Goal: Task Accomplishment & Management: Manage account settings

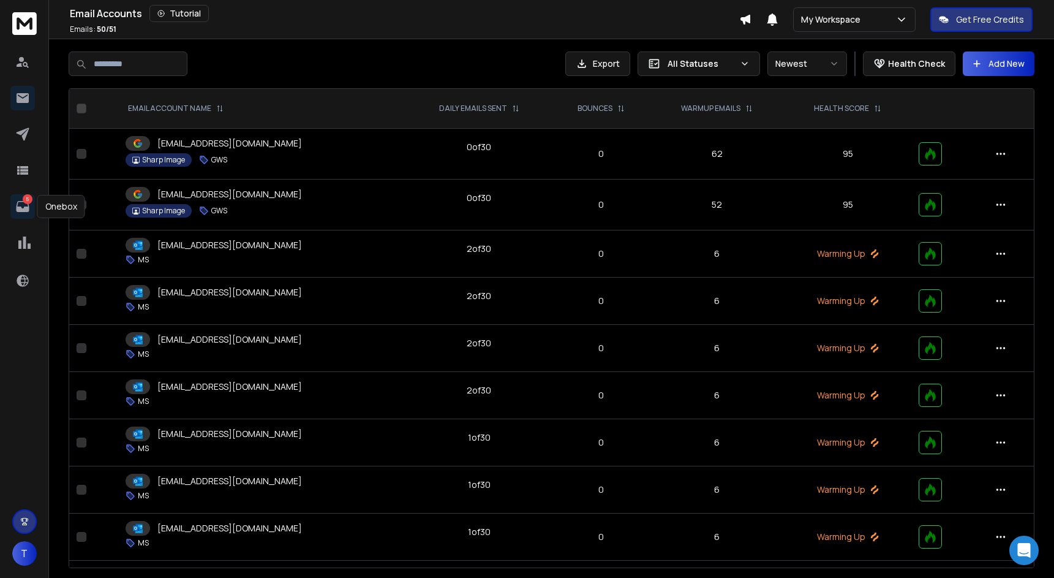
click at [23, 206] on icon at bounding box center [22, 206] width 15 height 15
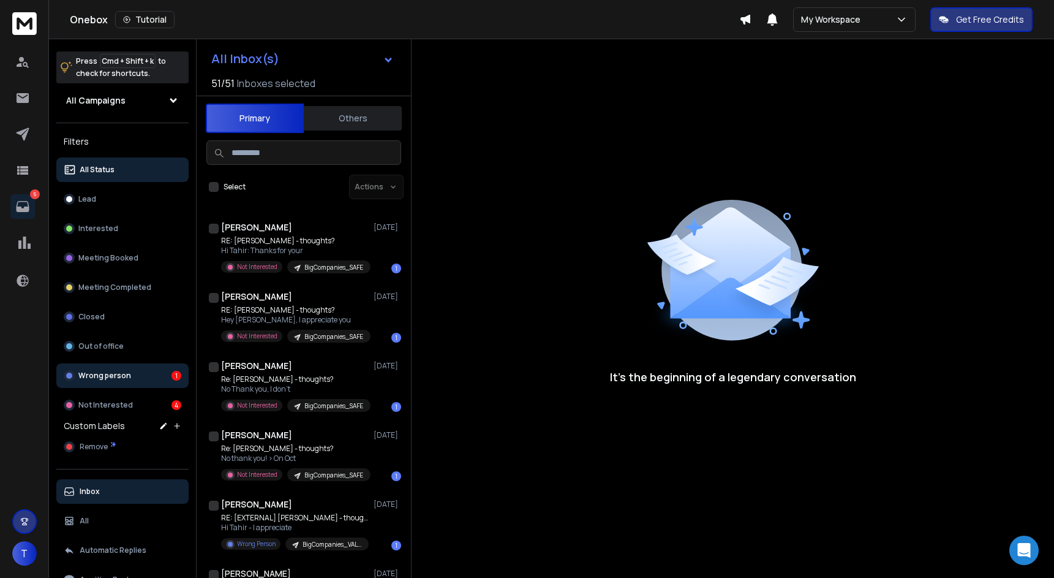
click at [109, 380] on p "Wrong person" at bounding box center [104, 376] width 53 height 10
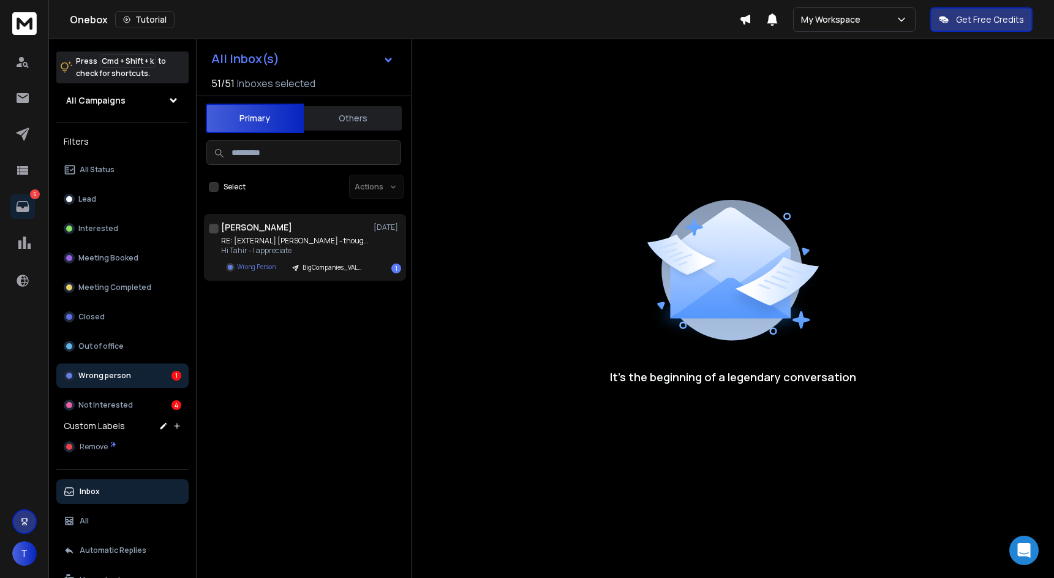
click at [306, 244] on p "RE: [EXTERNAL] [PERSON_NAME] - thoughts?" at bounding box center [294, 241] width 147 height 10
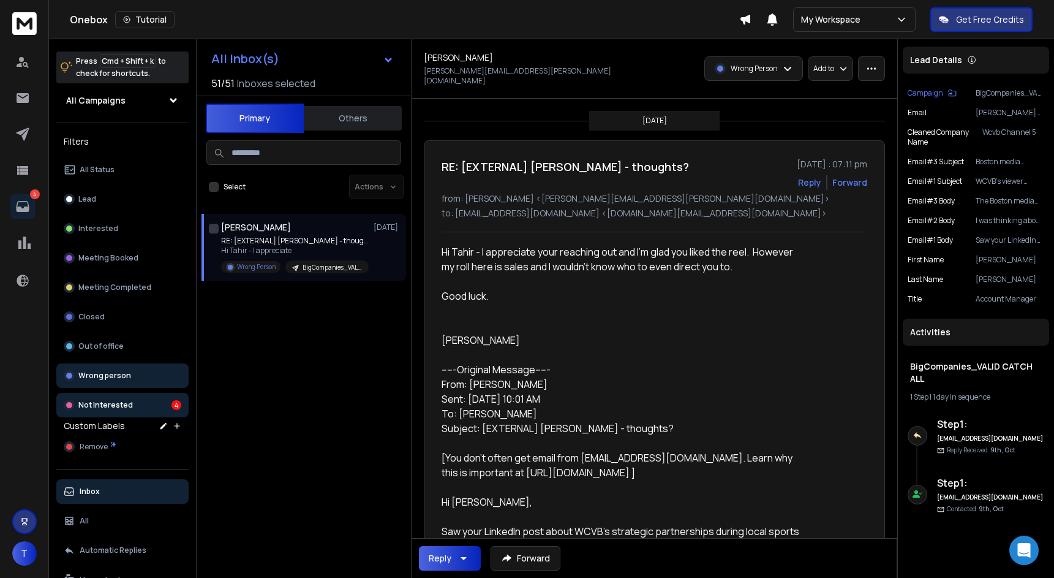
click at [118, 404] on p "Not Interested" at bounding box center [105, 405] width 55 height 10
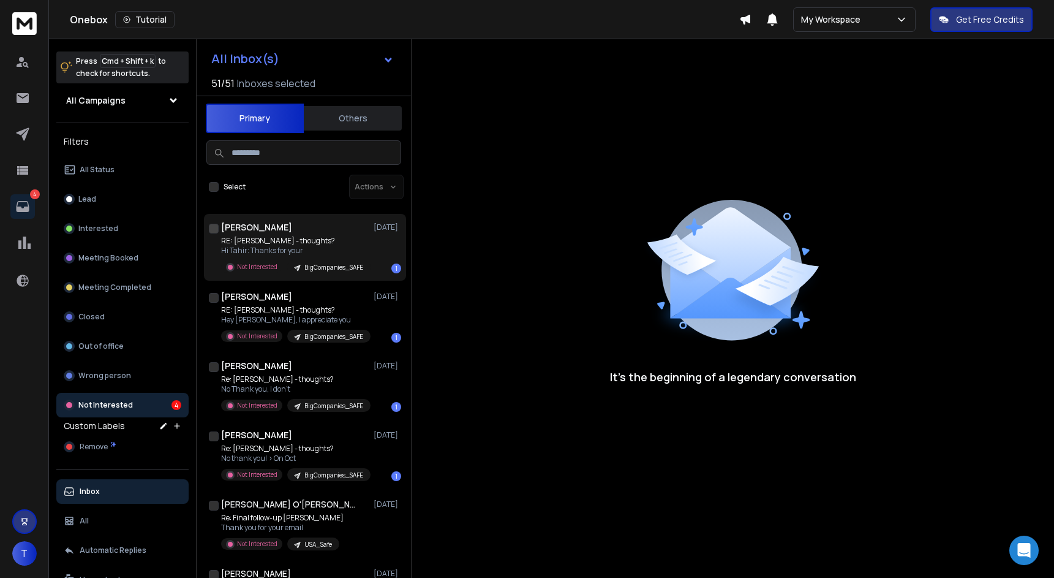
click at [336, 237] on p "RE: [PERSON_NAME] - thoughts?" at bounding box center [294, 241] width 147 height 10
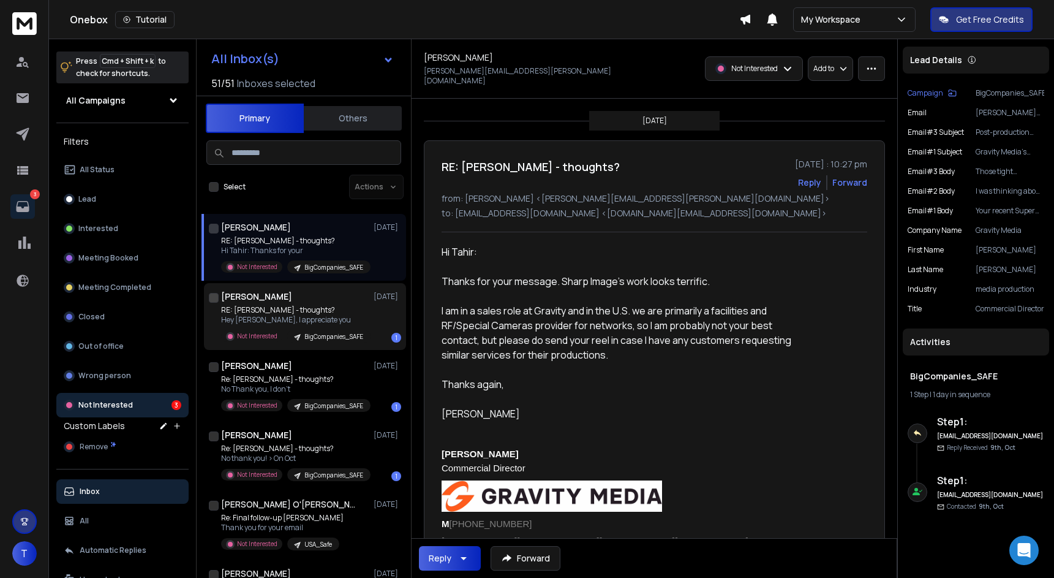
click at [338, 322] on p "Hey [PERSON_NAME], I appreciate you" at bounding box center [294, 320] width 147 height 10
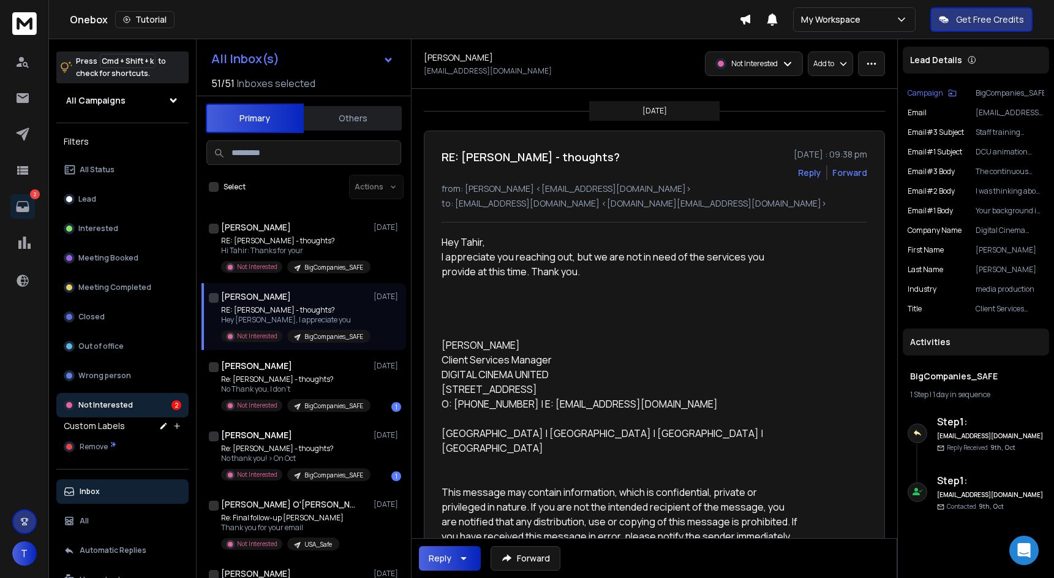
click at [338, 322] on p "Hey [PERSON_NAME], I appreciate you" at bounding box center [294, 320] width 147 height 10
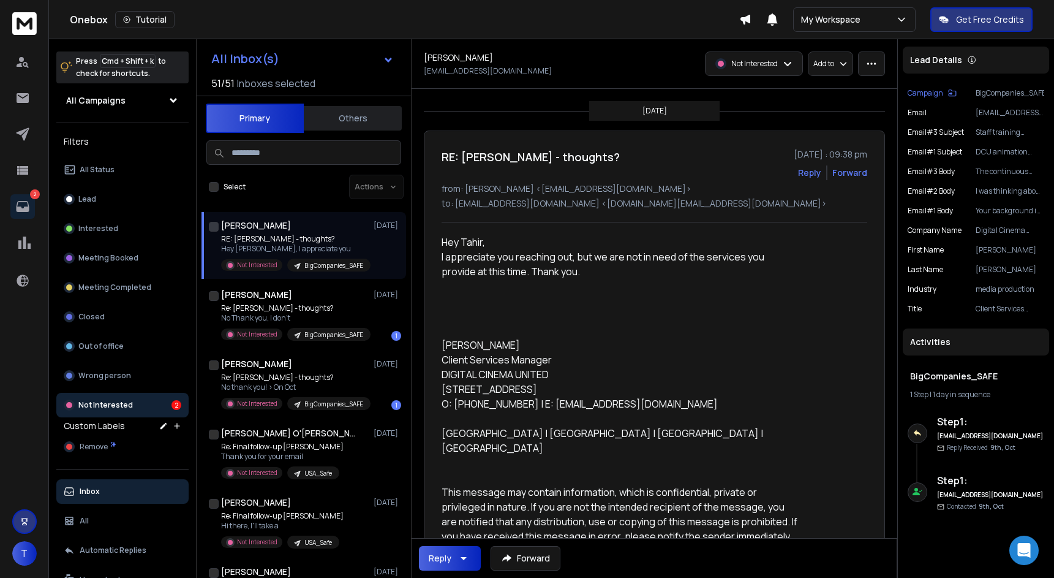
scroll to position [99, 0]
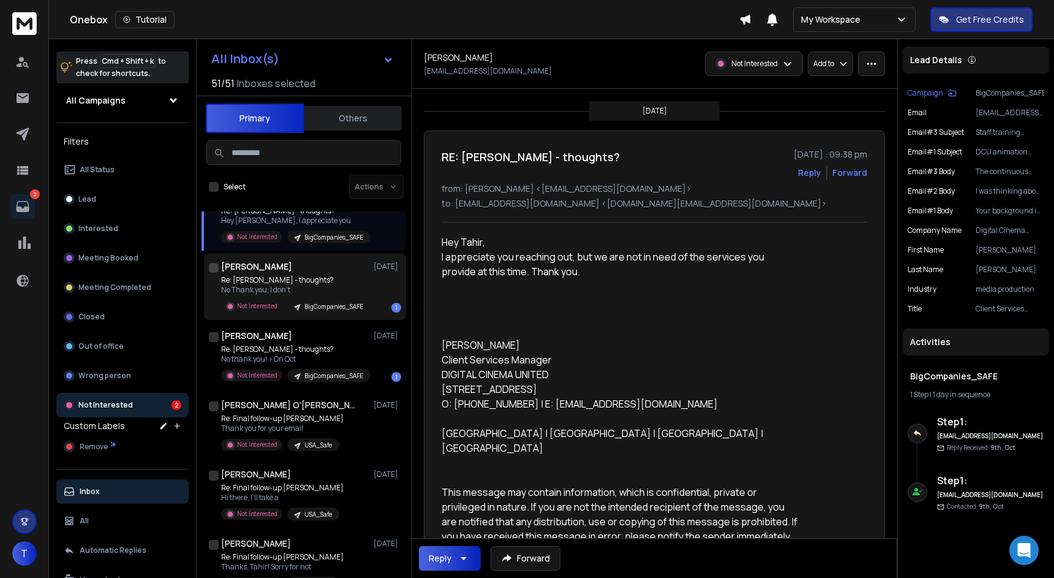
click at [350, 302] on p "BigCompanies_SAFE" at bounding box center [333, 306] width 59 height 9
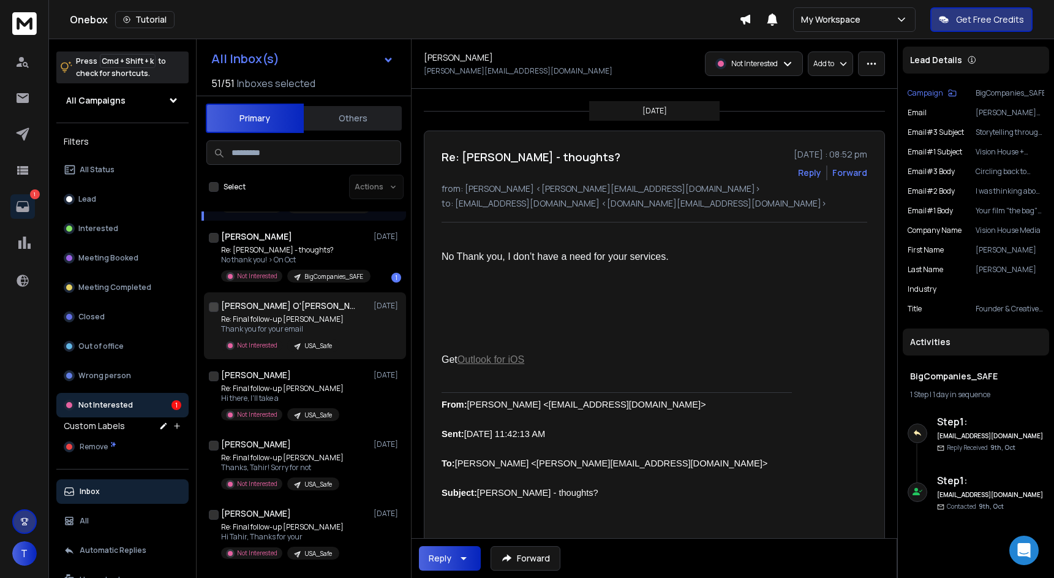
scroll to position [203, 0]
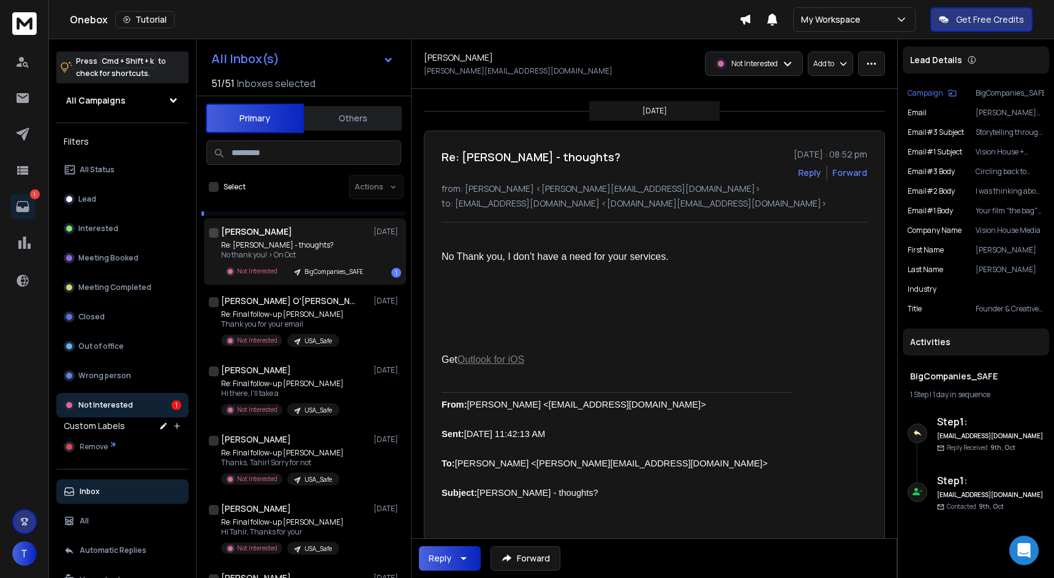
click at [313, 252] on p "No thank you! > On Oct" at bounding box center [294, 255] width 147 height 10
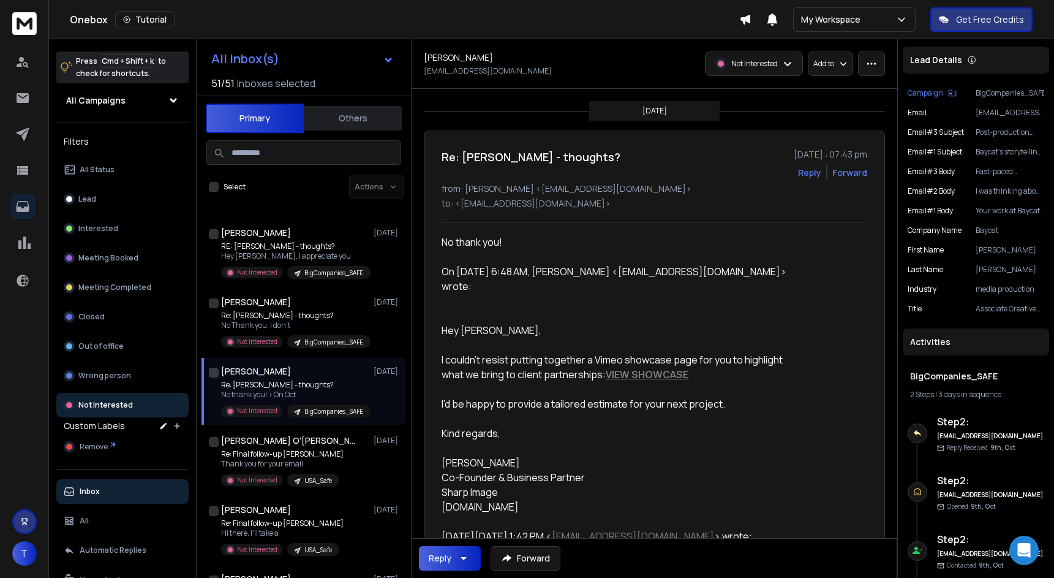
scroll to position [0, 0]
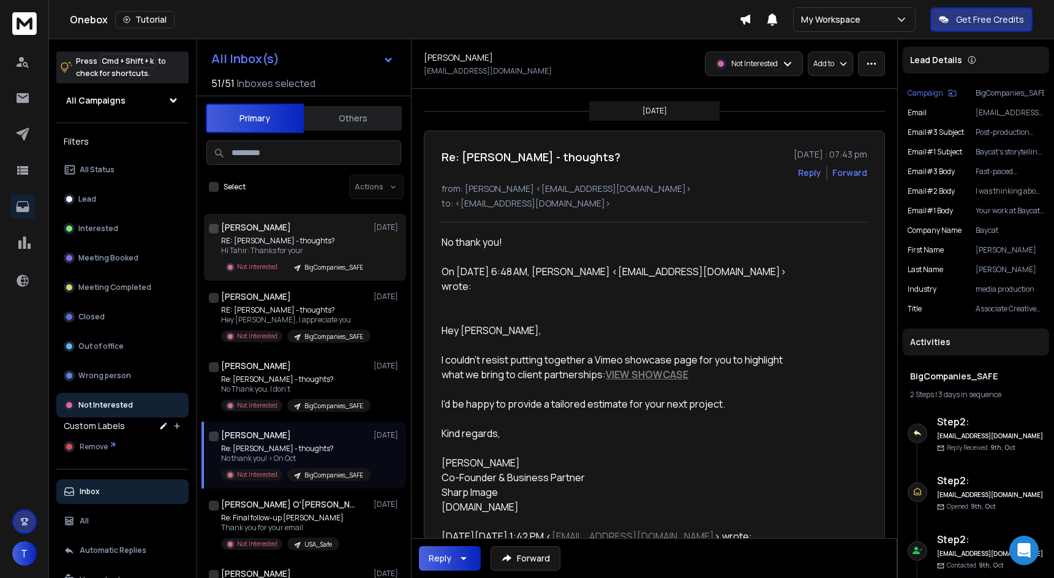
click at [326, 246] on p "Hi Tahir: Thanks for your" at bounding box center [294, 251] width 147 height 10
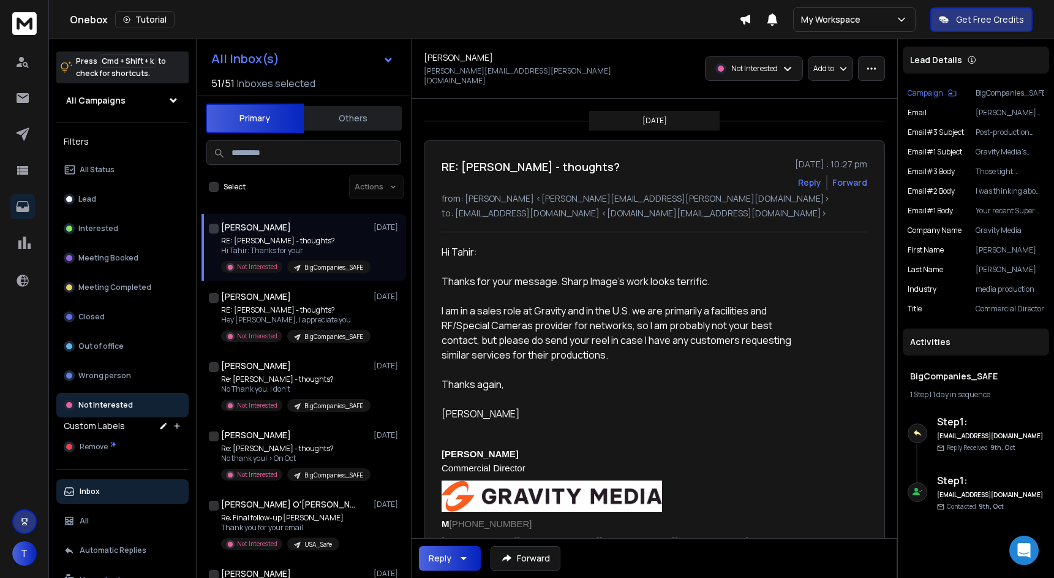
click at [784, 65] on icon at bounding box center [788, 69] width 10 height 10
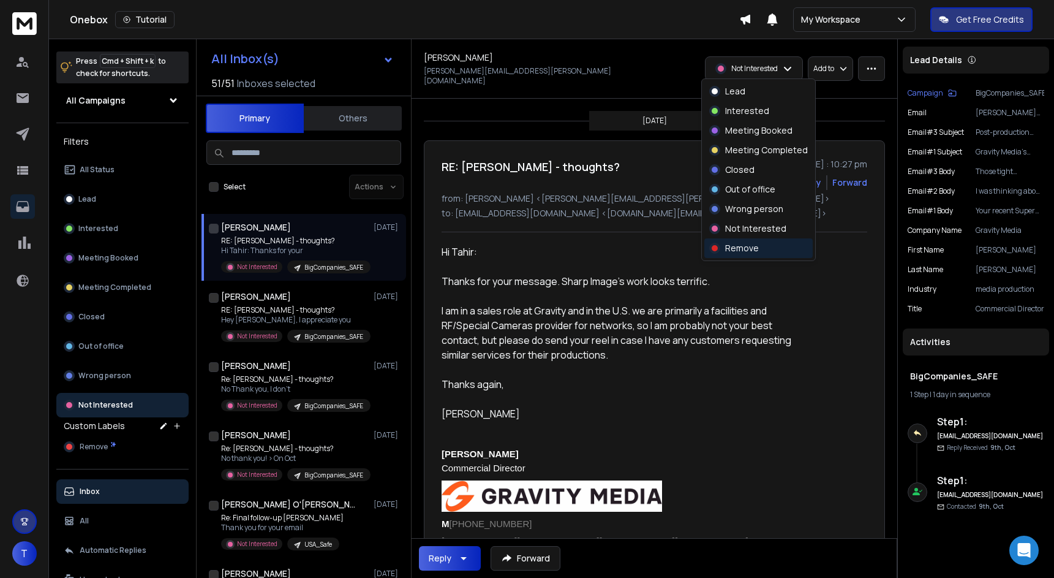
click at [736, 245] on p "Remove" at bounding box center [742, 248] width 34 height 12
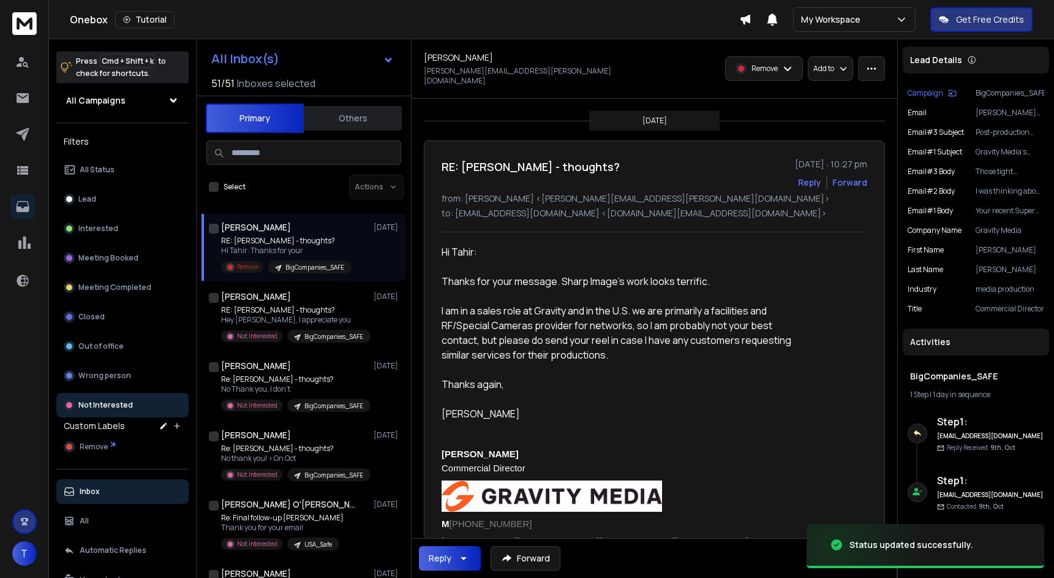
click at [298, 234] on div "[PERSON_NAME] [DATE] RE: [PERSON_NAME] - thoughts? Hi Tahir: Thanks for your Re…" at bounding box center [311, 247] width 180 height 52
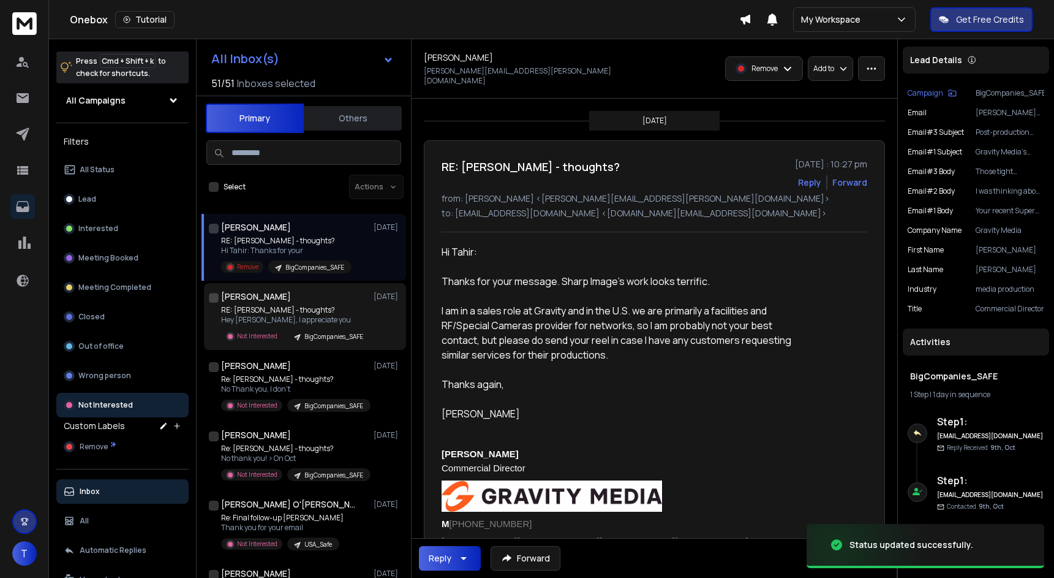
click at [321, 303] on div "[PERSON_NAME] [DATE] RE: [PERSON_NAME] - thoughts? Hey [PERSON_NAME], I appreci…" at bounding box center [311, 316] width 180 height 52
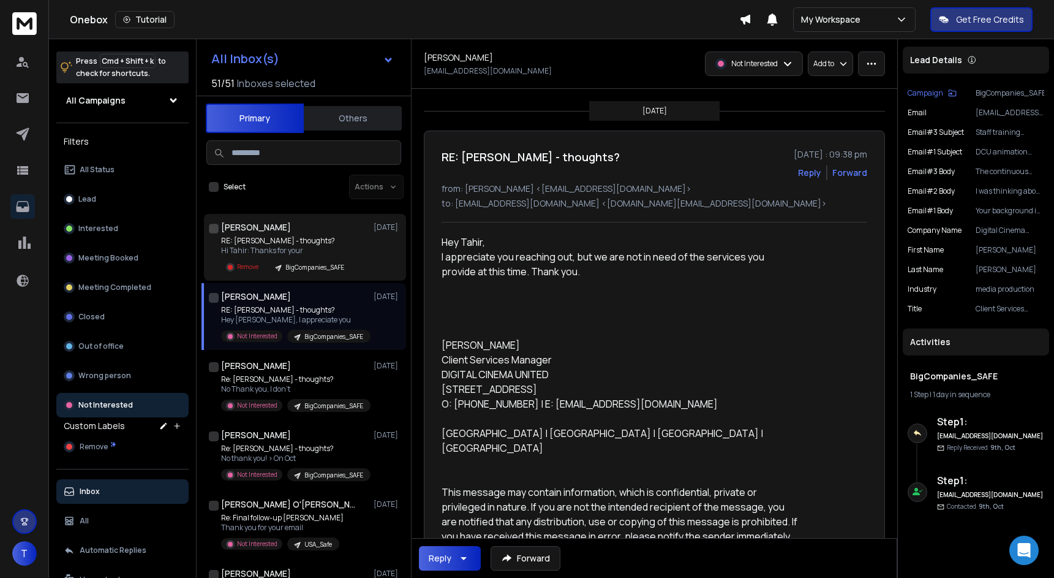
click at [347, 247] on p "Hi Tahir: Thanks for your" at bounding box center [286, 251] width 130 height 10
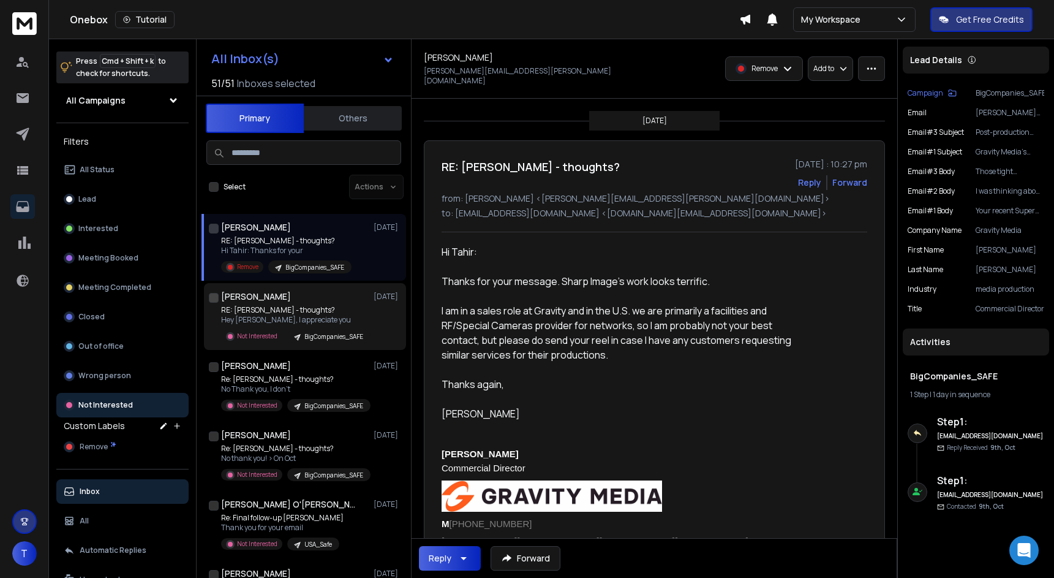
click at [328, 299] on div "[PERSON_NAME] [DATE]" at bounding box center [311, 296] width 180 height 12
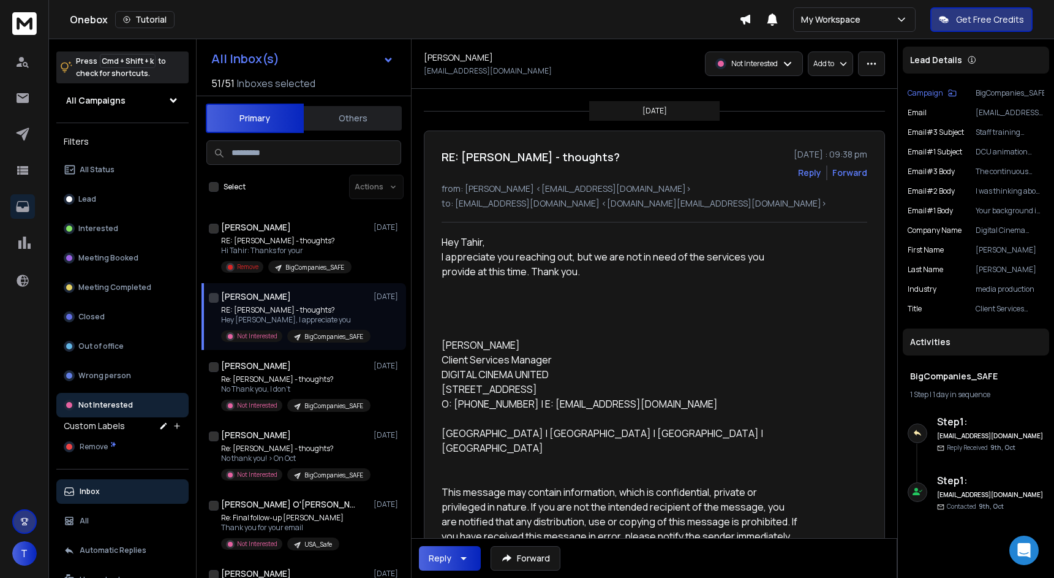
click at [787, 64] on icon at bounding box center [787, 64] width 7 height 4
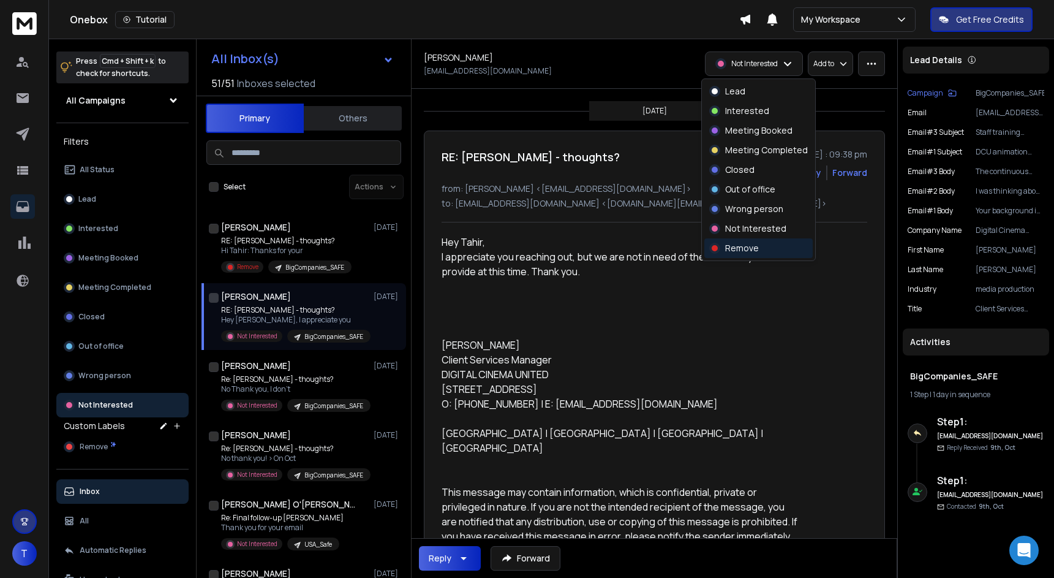
click at [733, 249] on p "Remove" at bounding box center [742, 248] width 34 height 12
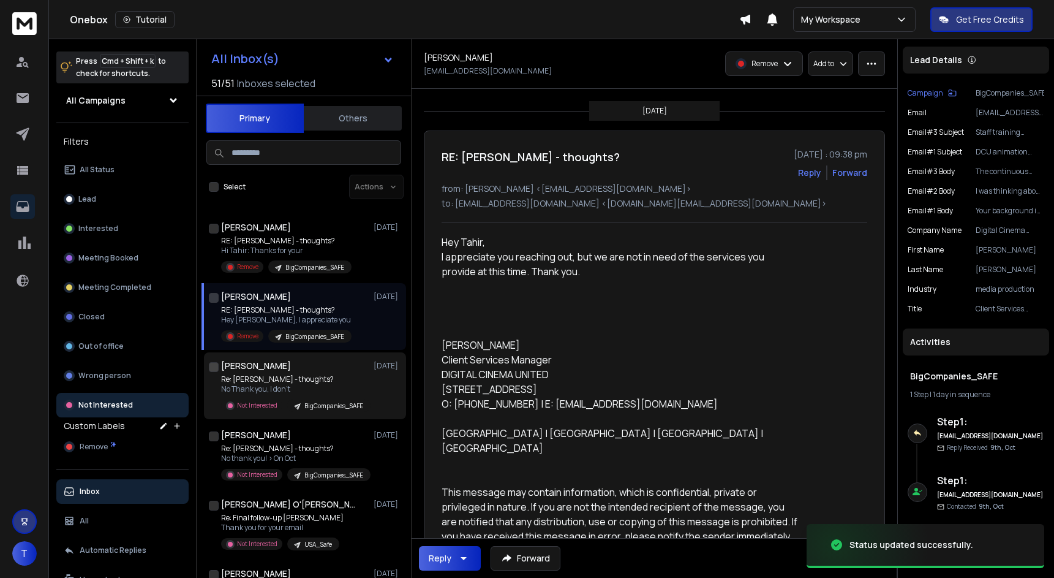
click at [328, 382] on p "Re: [PERSON_NAME] - thoughts?" at bounding box center [294, 379] width 147 height 10
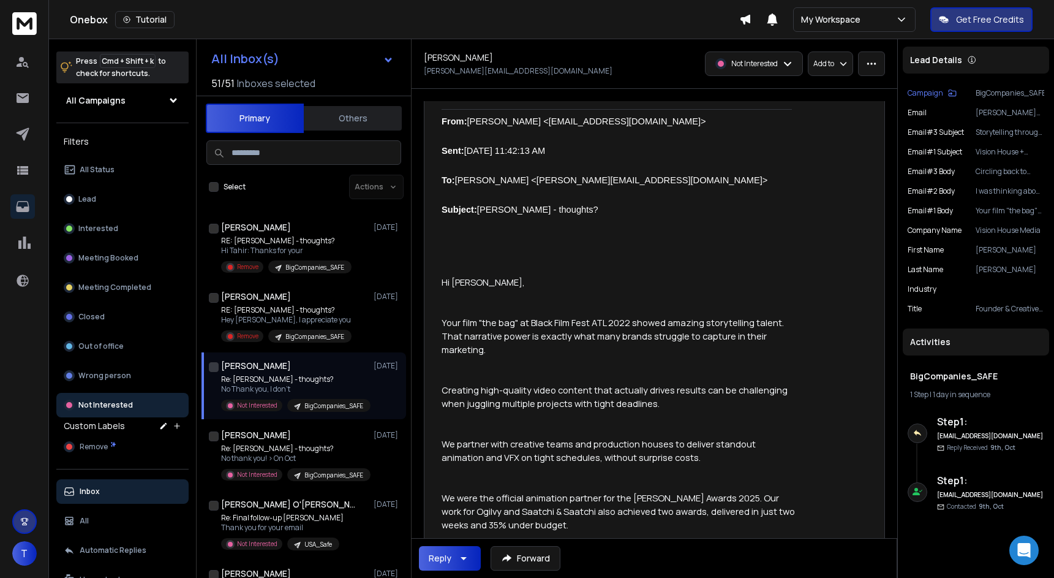
scroll to position [284, 0]
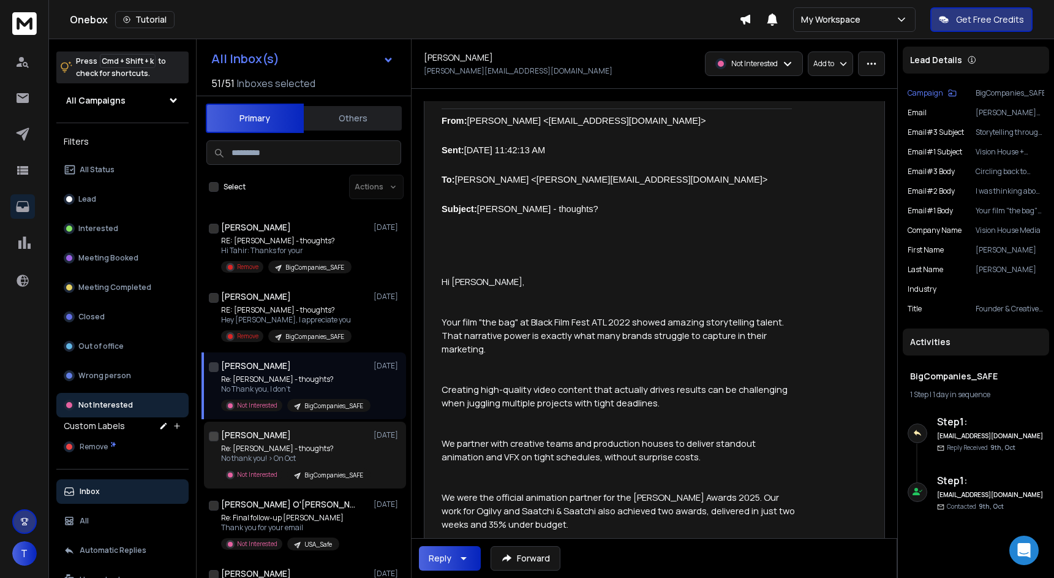
click at [320, 453] on p "No thank you! > On Oct" at bounding box center [294, 458] width 147 height 10
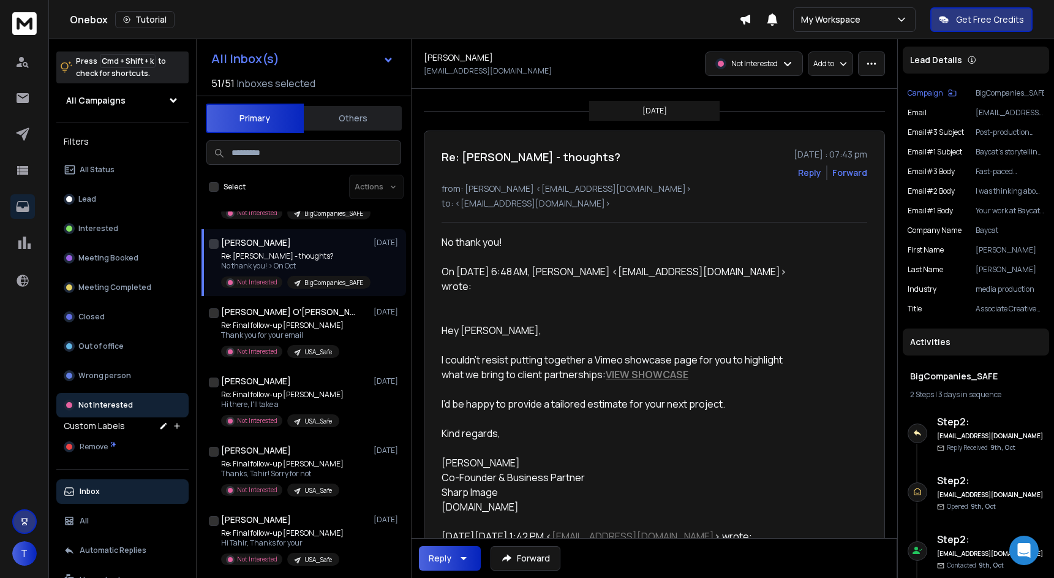
scroll to position [225, 0]
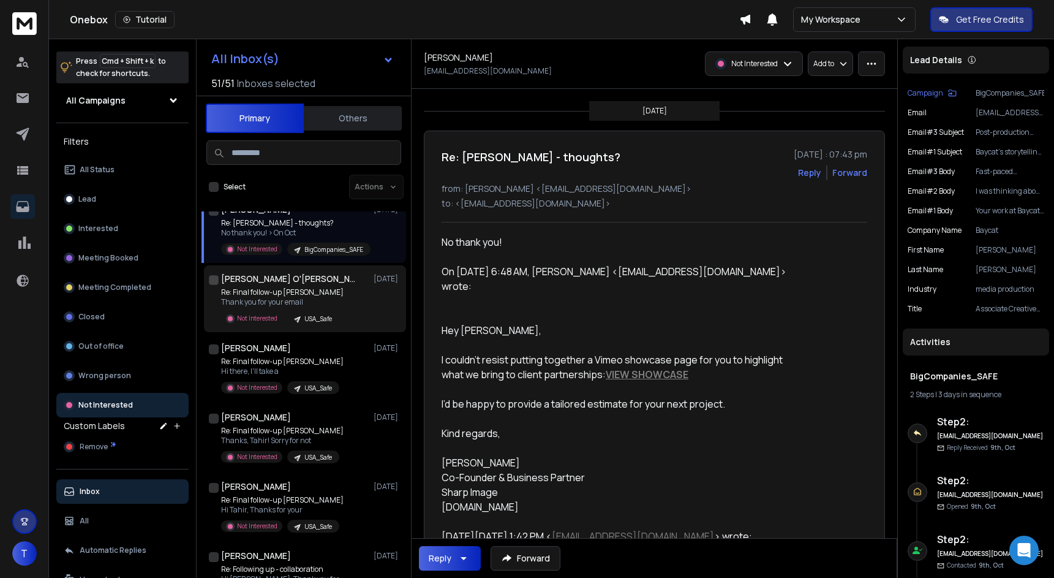
click at [349, 303] on div "Re: Final follow-up [PERSON_NAME] Thank you for your email Not Interested [GEOG…" at bounding box center [311, 305] width 180 height 37
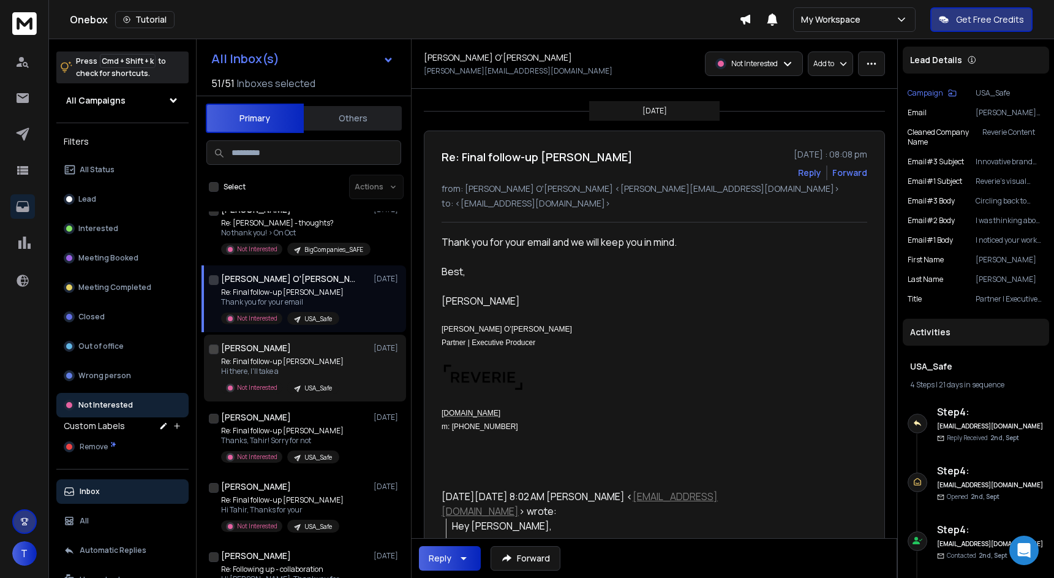
click at [344, 369] on div "Re: Final follow-up [PERSON_NAME] Hi there, I'll take a Not Interested USA_Safe" at bounding box center [311, 375] width 180 height 37
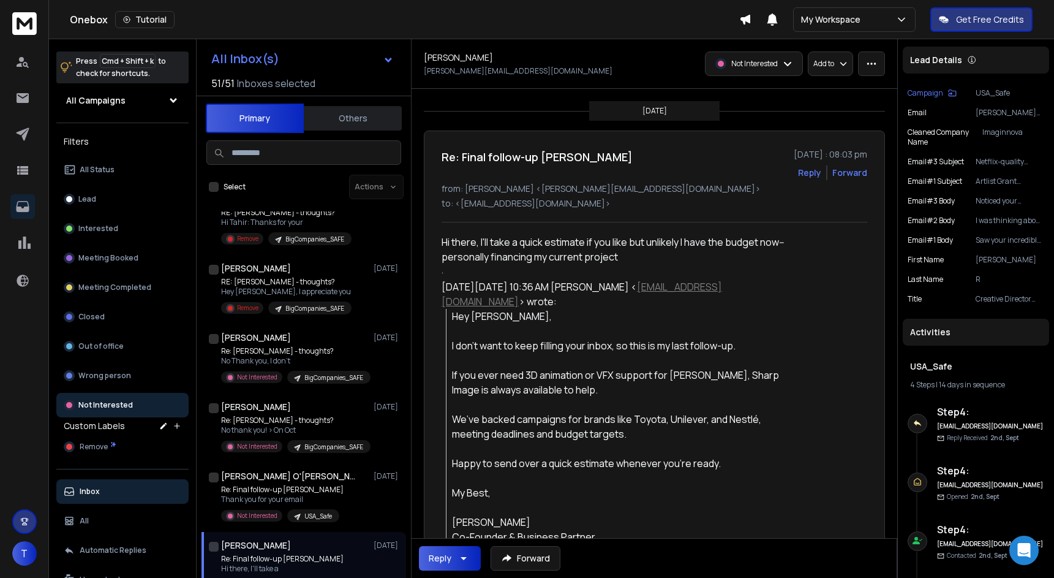
scroll to position [0, 0]
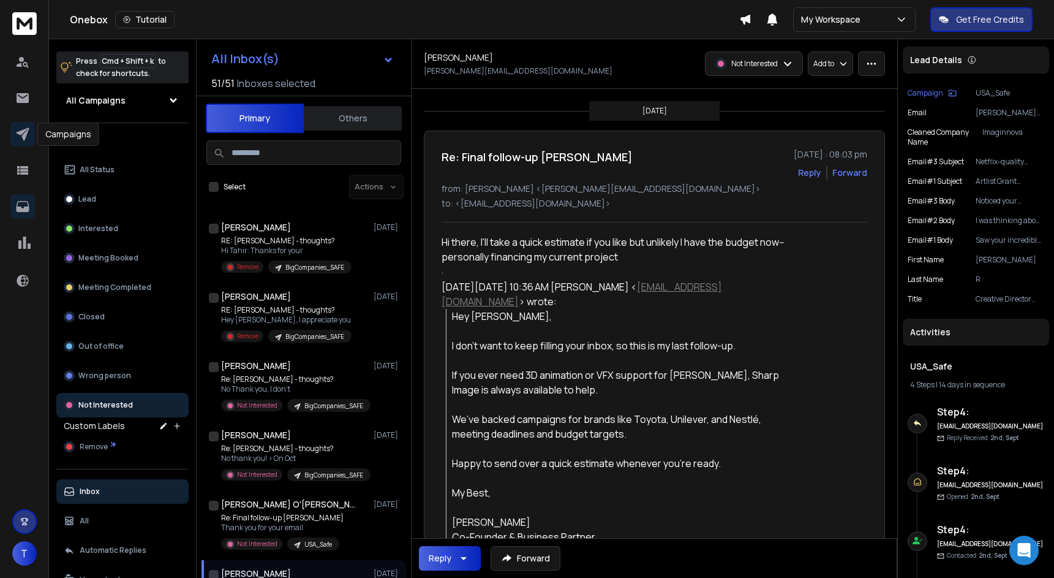
click at [25, 135] on icon at bounding box center [22, 134] width 13 height 13
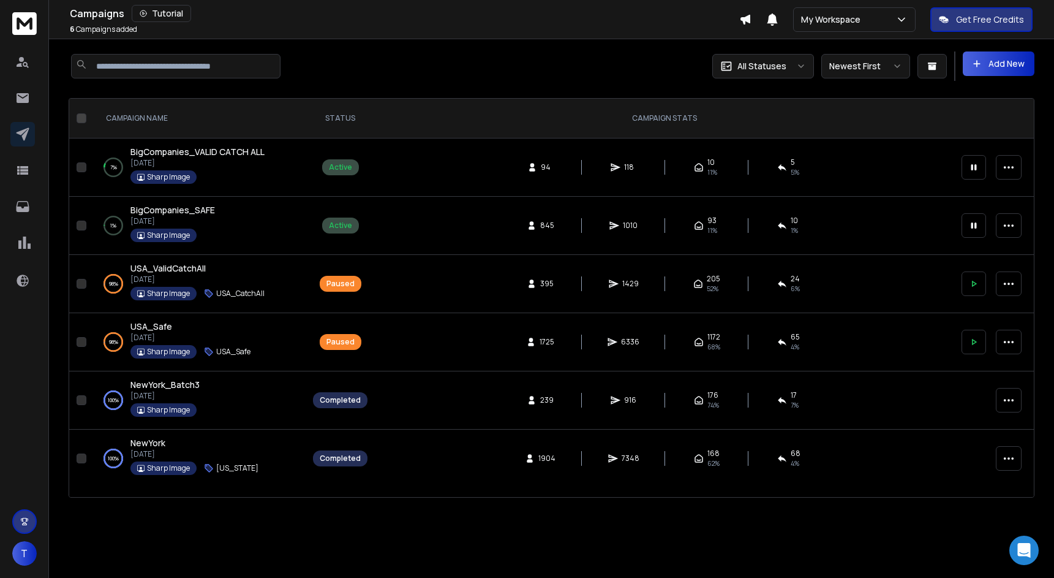
click at [504, 175] on div "94 118 10 11 % 5 5 %" at bounding box center [664, 167] width 565 height 20
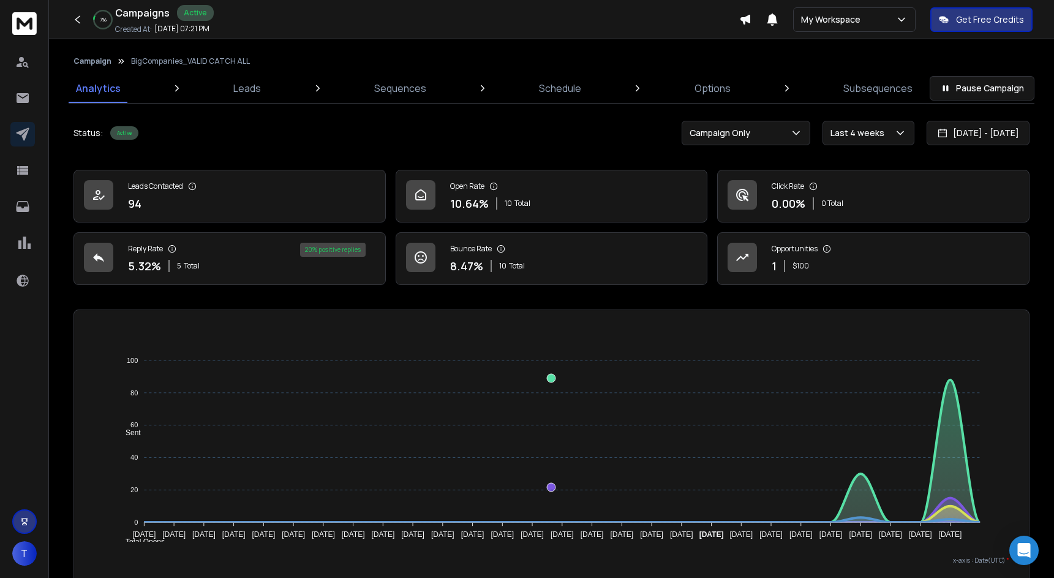
click at [551, 255] on link "Bounce Rate 8.47 % 10 Total" at bounding box center [552, 258] width 312 height 53
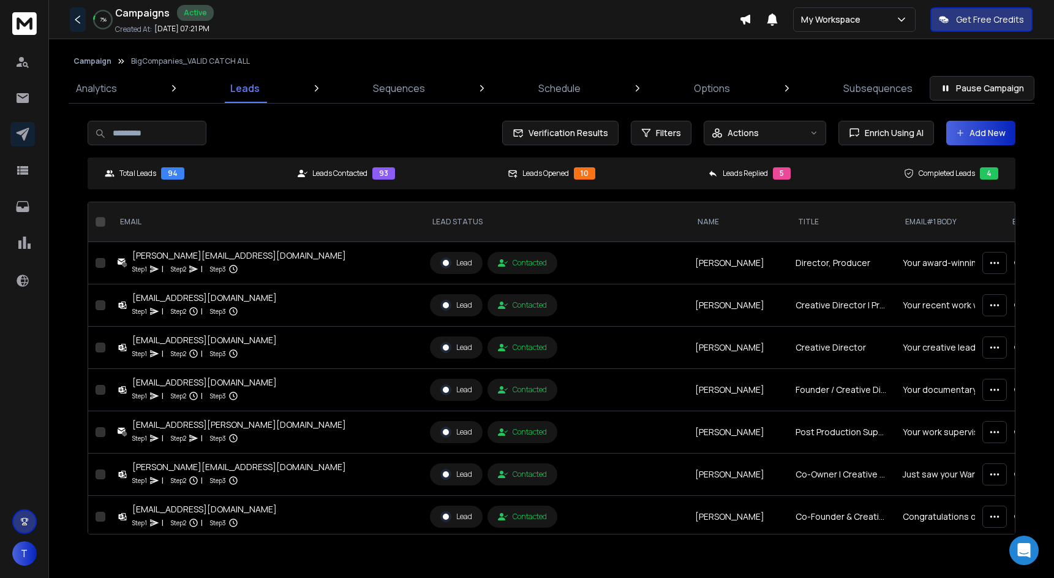
click at [81, 18] on icon at bounding box center [77, 19] width 11 height 11
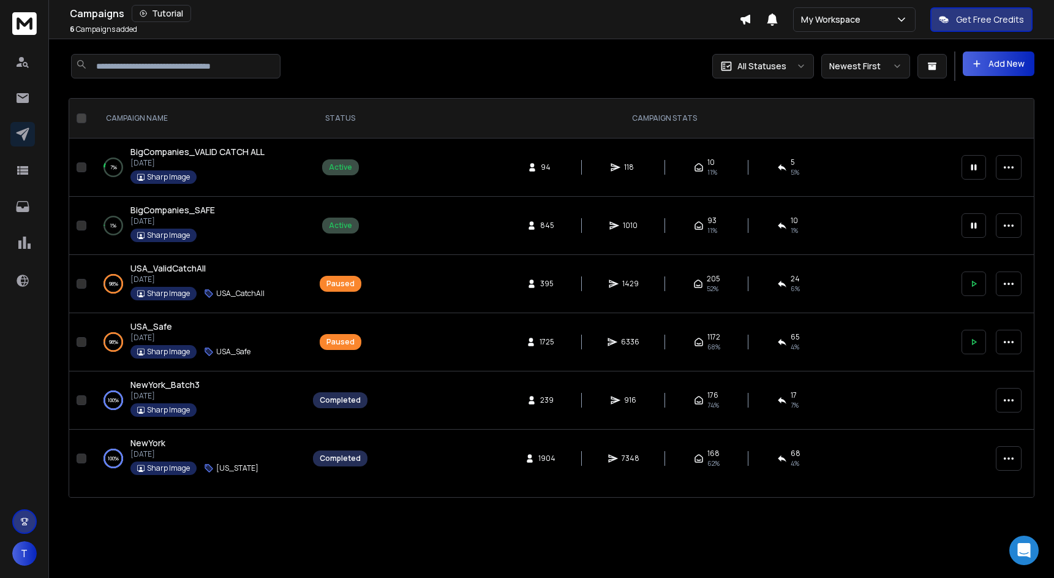
click at [264, 240] on div "1 % BigCompanies_SAFE [DATE] Sharp Image" at bounding box center [199, 225] width 190 height 43
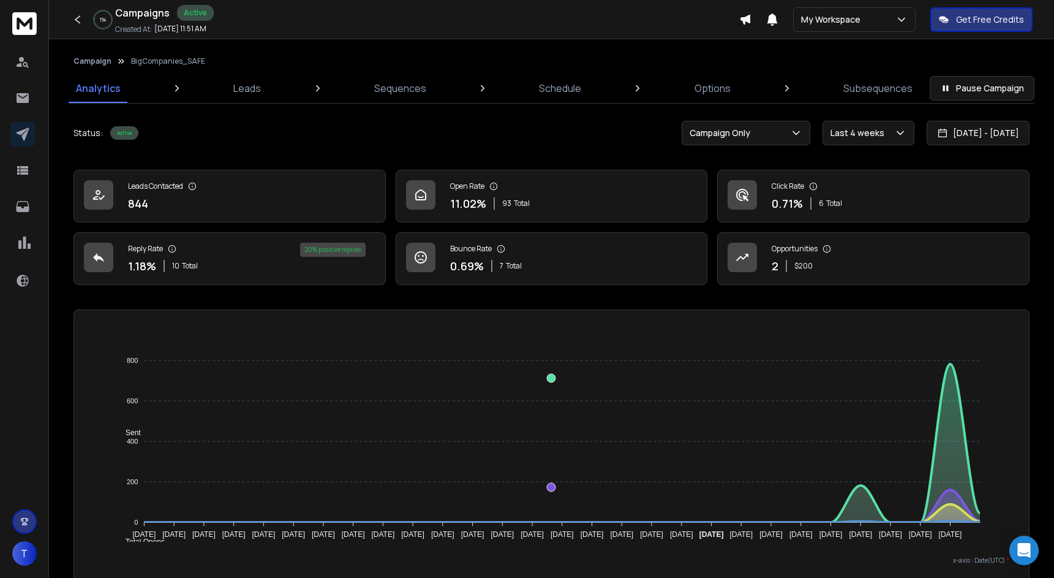
click at [884, 200] on link "Click Rate 0.71 % 6 Total" at bounding box center [873, 196] width 312 height 53
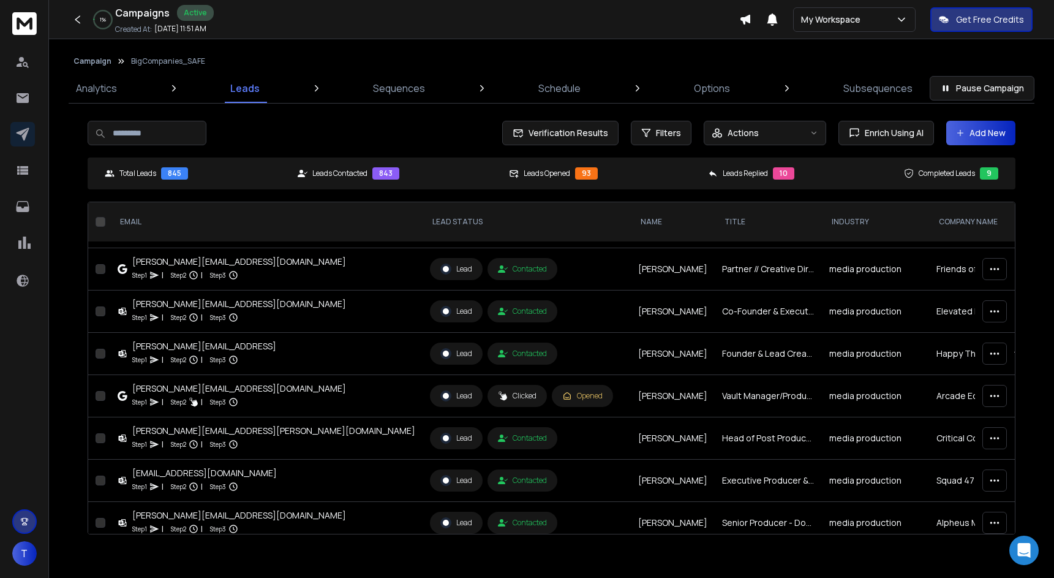
scroll to position [1566, 0]
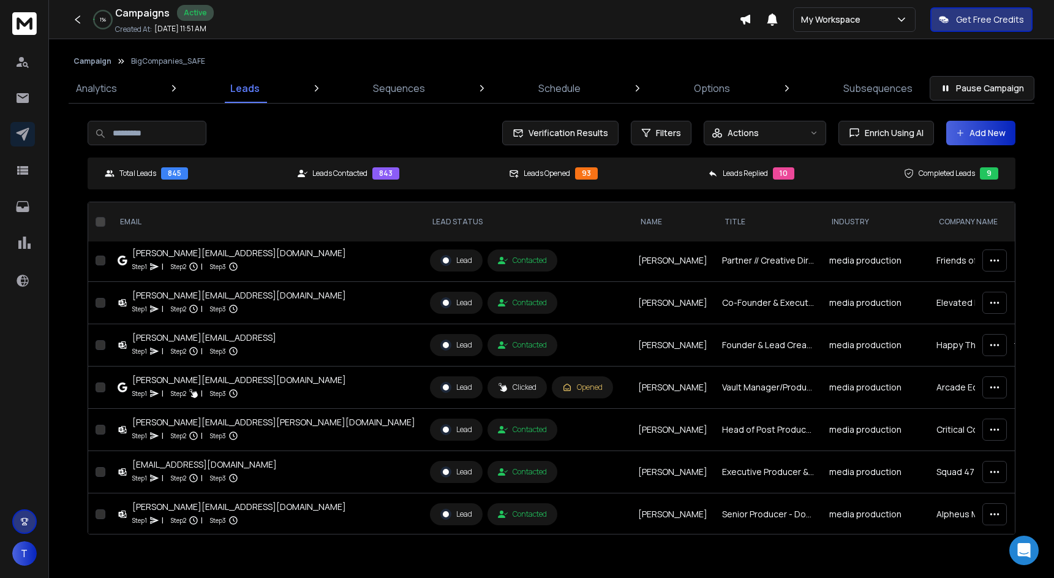
click at [498, 391] on div "Clicked" at bounding box center [517, 387] width 39 height 10
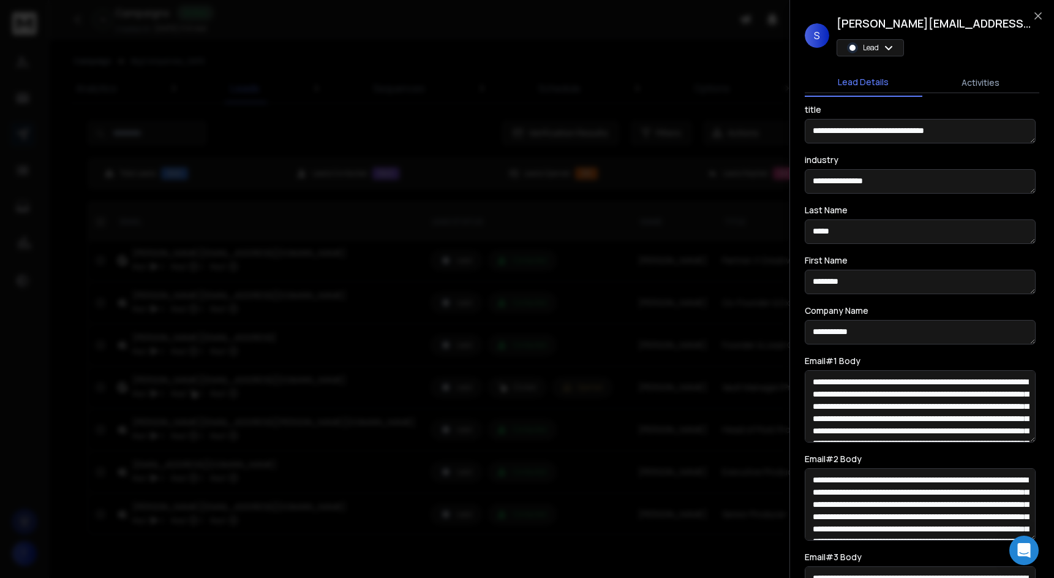
click at [584, 317] on div at bounding box center [527, 289] width 1054 height 578
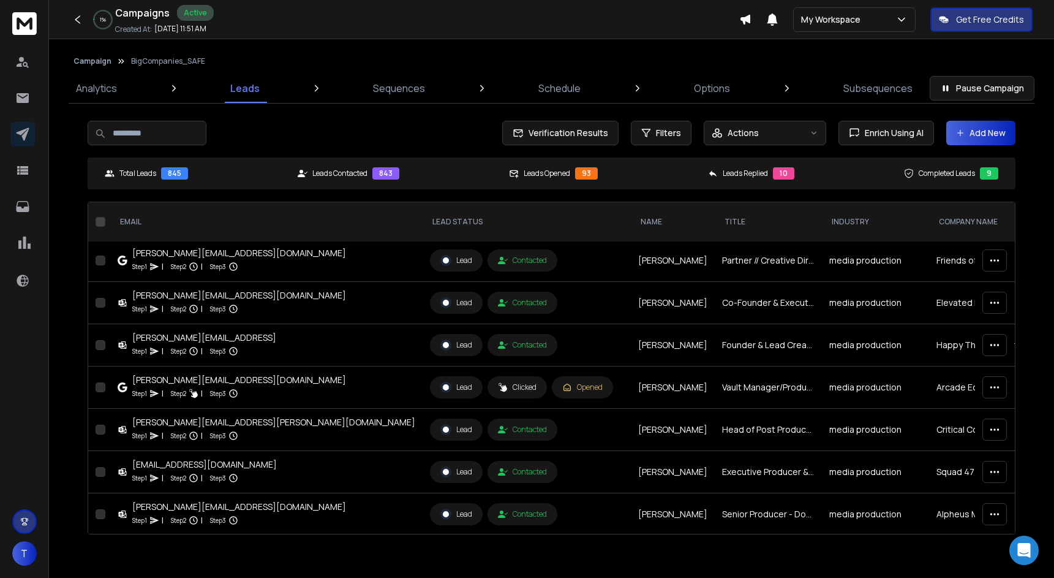
click at [294, 386] on div "[PERSON_NAME][EMAIL_ADDRESS][DOMAIN_NAME] Step 1 | Step 2 | Step 3" at bounding box center [267, 387] width 298 height 27
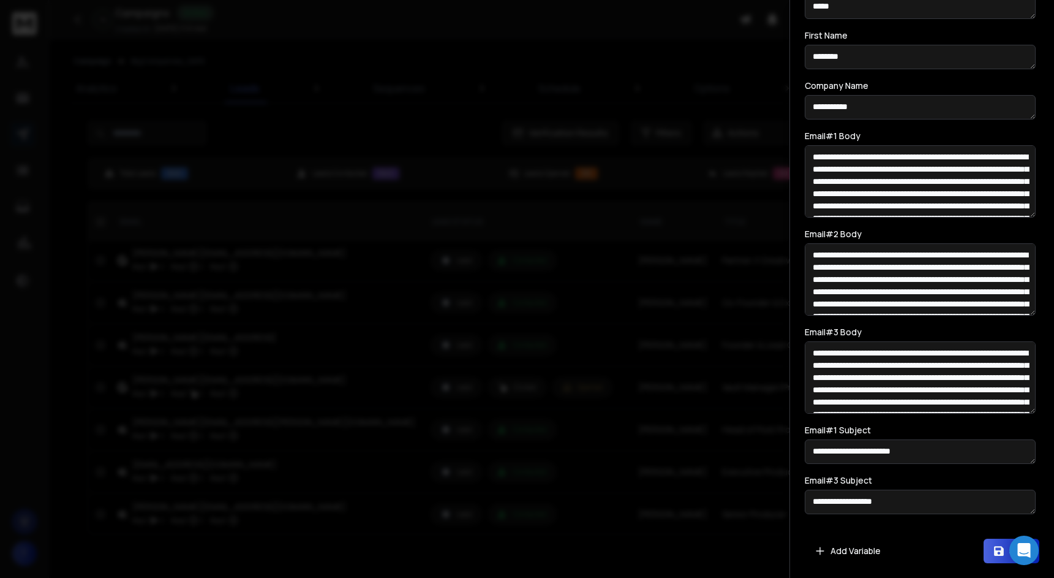
scroll to position [0, 0]
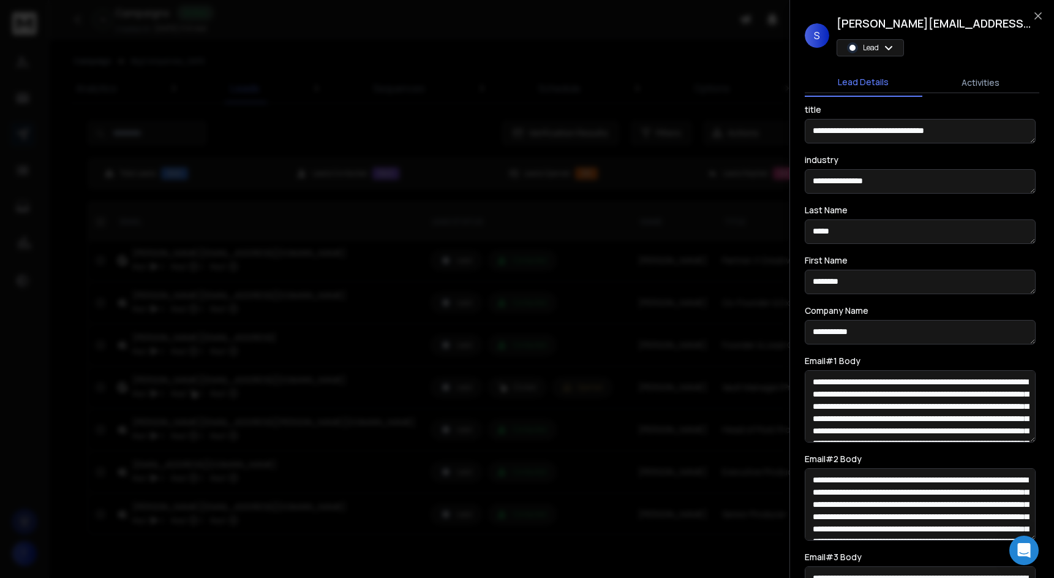
click at [980, 81] on button "Activities" at bounding box center [982, 82] width 118 height 27
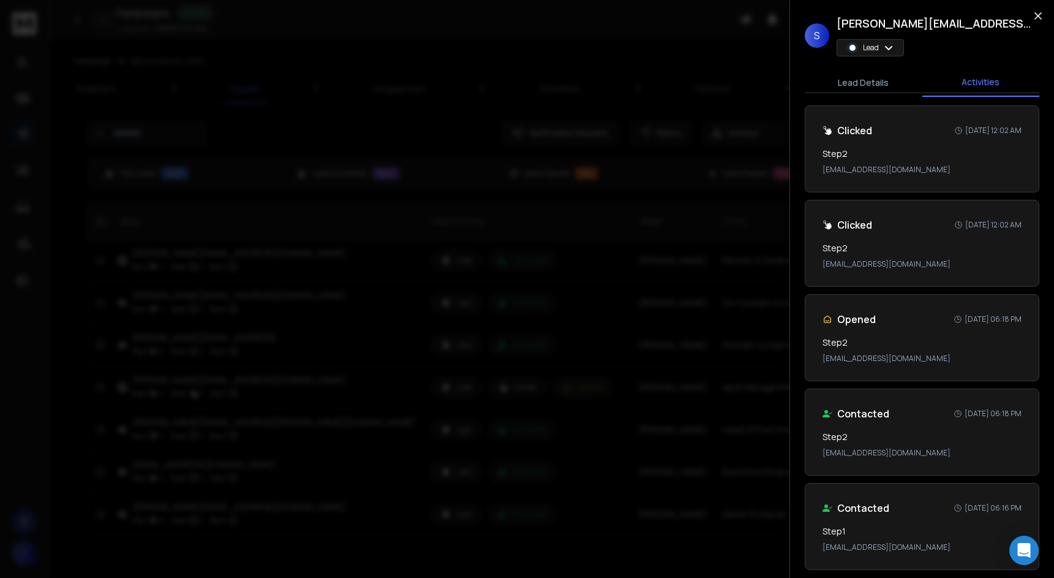
click at [1033, 20] on icon "button" at bounding box center [1038, 16] width 12 height 12
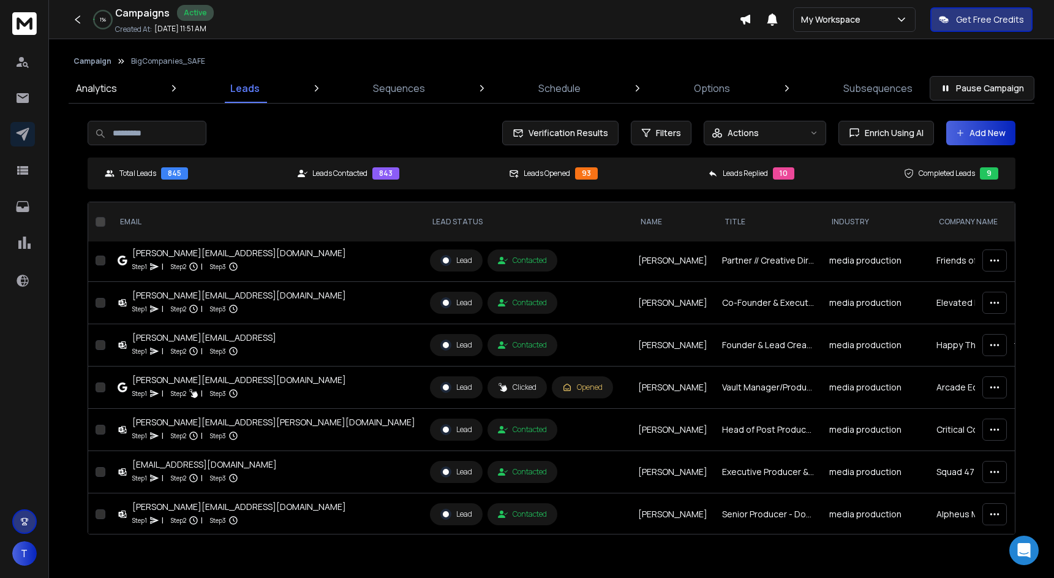
click at [104, 97] on link "Analytics" at bounding box center [97, 88] width 56 height 29
